Goal: Task Accomplishment & Management: Manage account settings

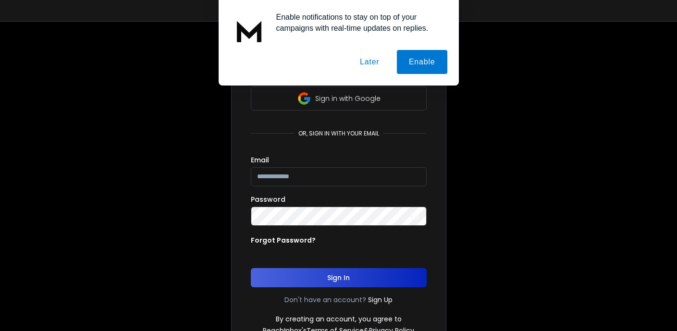
type input "**********"
click at [378, 58] on button "Later" at bounding box center [369, 62] width 43 height 24
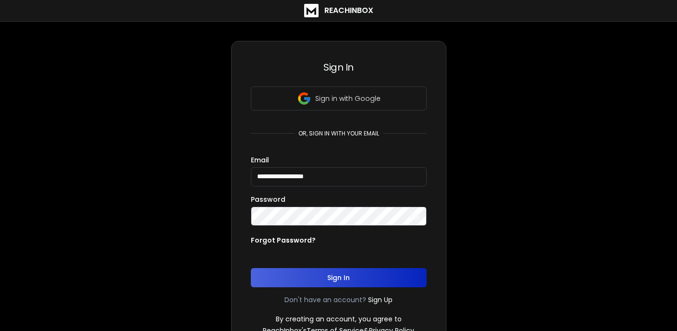
click at [338, 279] on button "Sign In" at bounding box center [339, 277] width 176 height 19
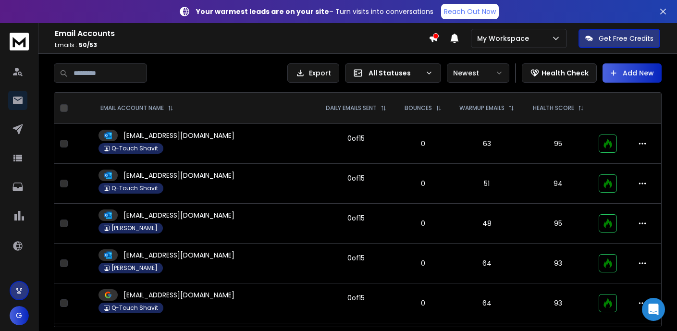
click at [668, 11] on div "Your warmest leads are on your site – Turn visits into conversations Reach Out …" at bounding box center [338, 11] width 677 height 23
click at [664, 11] on icon at bounding box center [663, 11] width 9 height 9
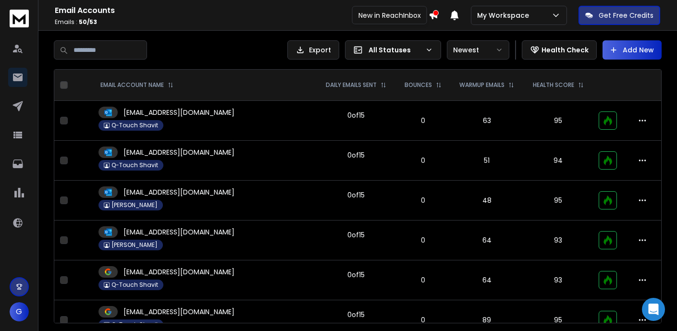
click at [434, 20] on icon at bounding box center [434, 16] width 10 height 10
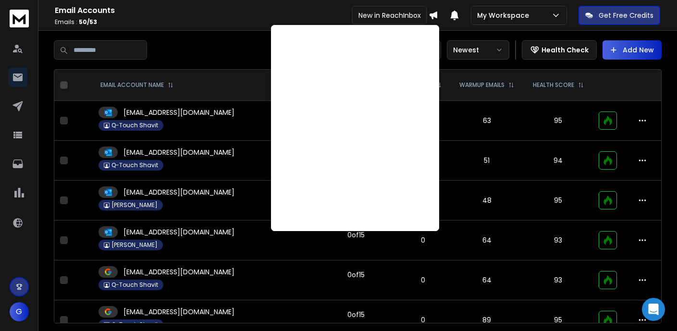
click at [434, 19] on icon at bounding box center [434, 16] width 8 height 8
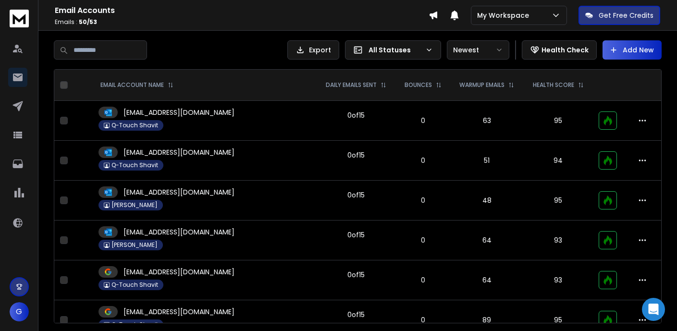
click at [97, 55] on input at bounding box center [100, 49] width 93 height 19
paste input "**********"
type input "**********"
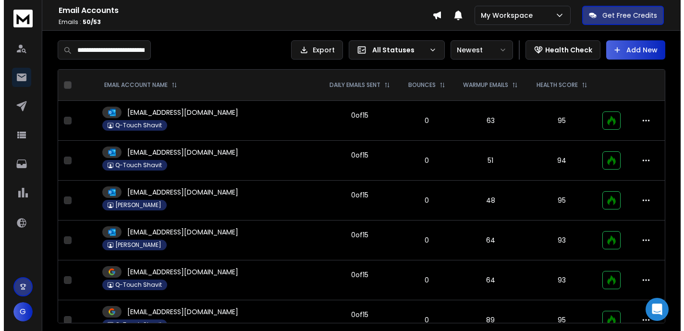
scroll to position [0, 31]
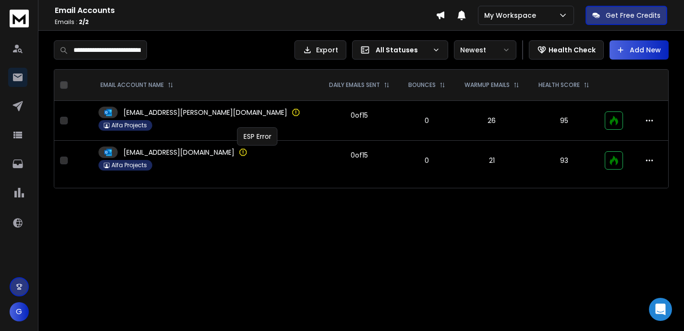
click at [248, 155] on icon at bounding box center [243, 153] width 10 height 10
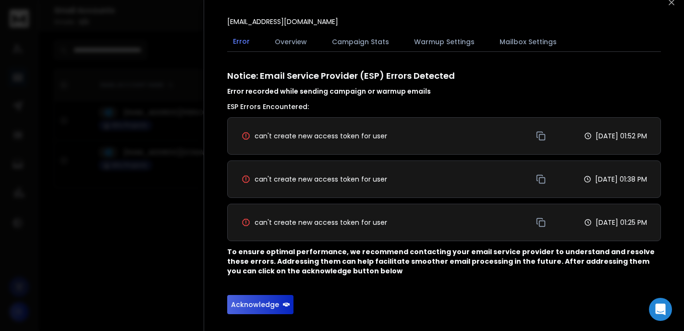
scroll to position [20, 0]
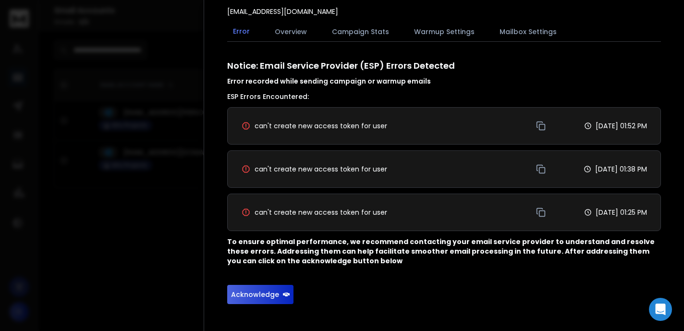
click at [283, 27] on button "Overview" at bounding box center [291, 31] width 44 height 21
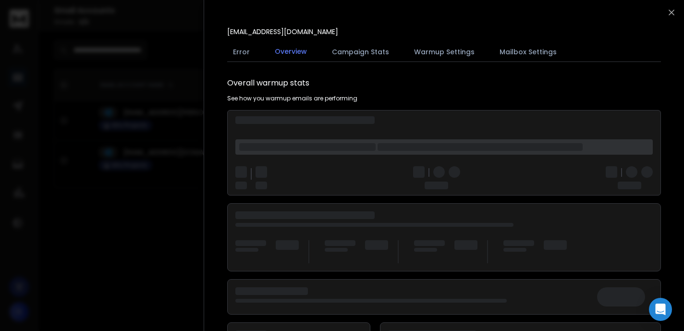
click at [347, 48] on button "Campaign Stats" at bounding box center [360, 51] width 69 height 21
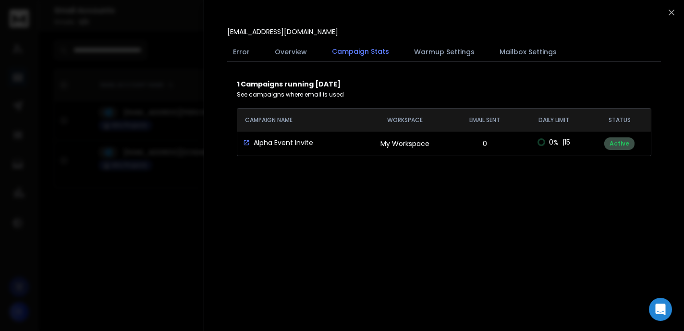
click at [418, 49] on button "Warmup Settings" at bounding box center [445, 51] width 72 height 21
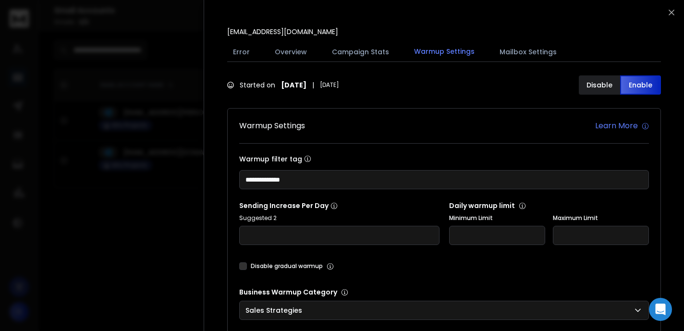
click at [527, 49] on button "Mailbox Settings" at bounding box center [528, 51] width 69 height 21
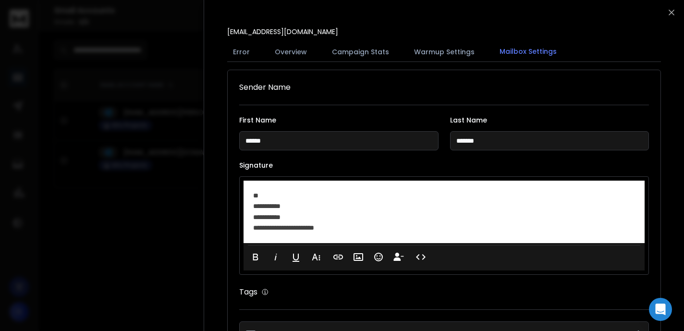
click at [239, 49] on button "Error" at bounding box center [241, 51] width 28 height 21
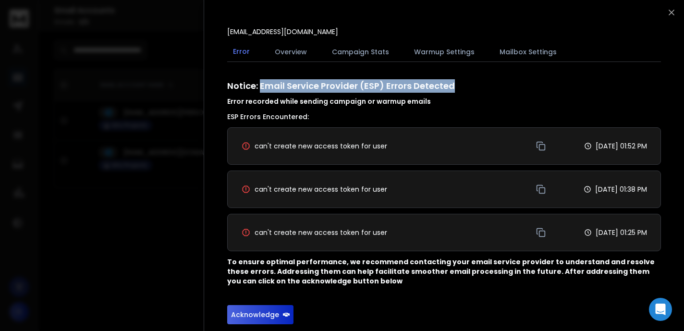
drag, startPoint x: 260, startPoint y: 85, endPoint x: 458, endPoint y: 88, distance: 198.1
click at [458, 88] on h1 "Notice: Email Service Provider (ESP) Errors Detected Error recorded while sendi…" at bounding box center [444, 92] width 434 height 27
copy h1 "Email Service Provider ([GEOGRAPHIC_DATA]) Errors Detected"
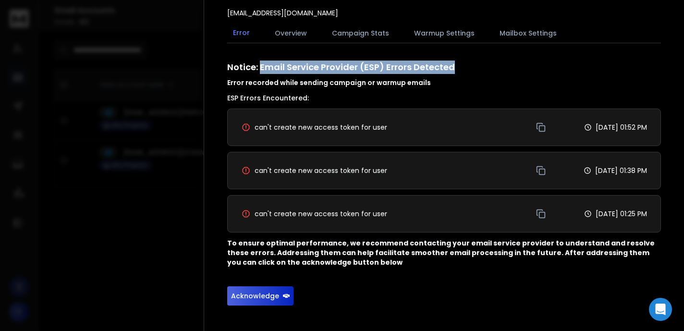
scroll to position [20, 0]
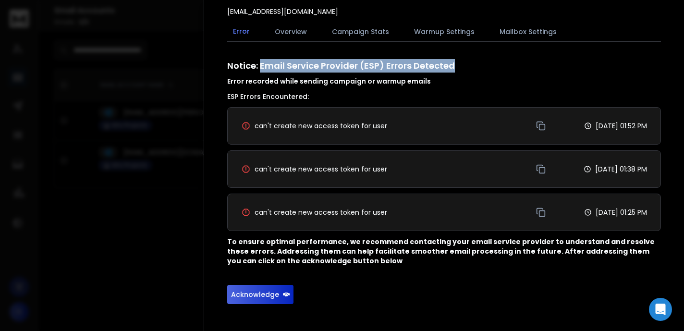
click at [292, 31] on button "Overview" at bounding box center [291, 31] width 44 height 21
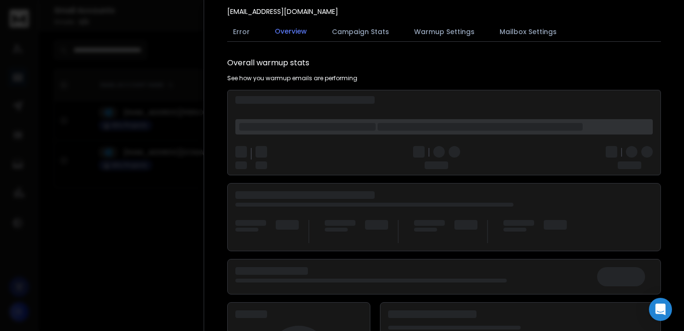
click at [245, 28] on button "Error" at bounding box center [241, 31] width 28 height 21
